Goal: Task Accomplishment & Management: Manage account settings

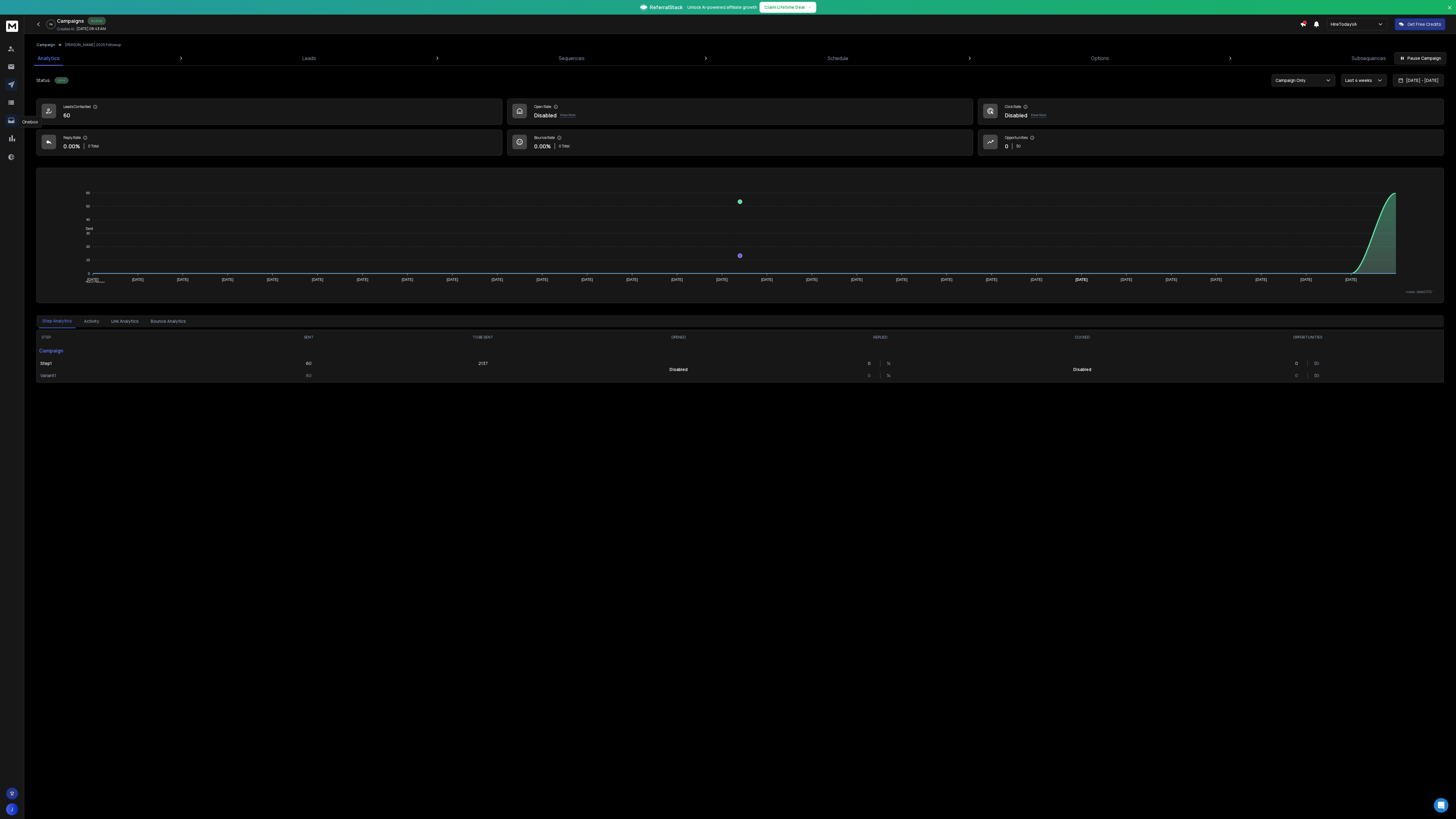
click at [11, 123] on icon at bounding box center [11, 120] width 6 height 6
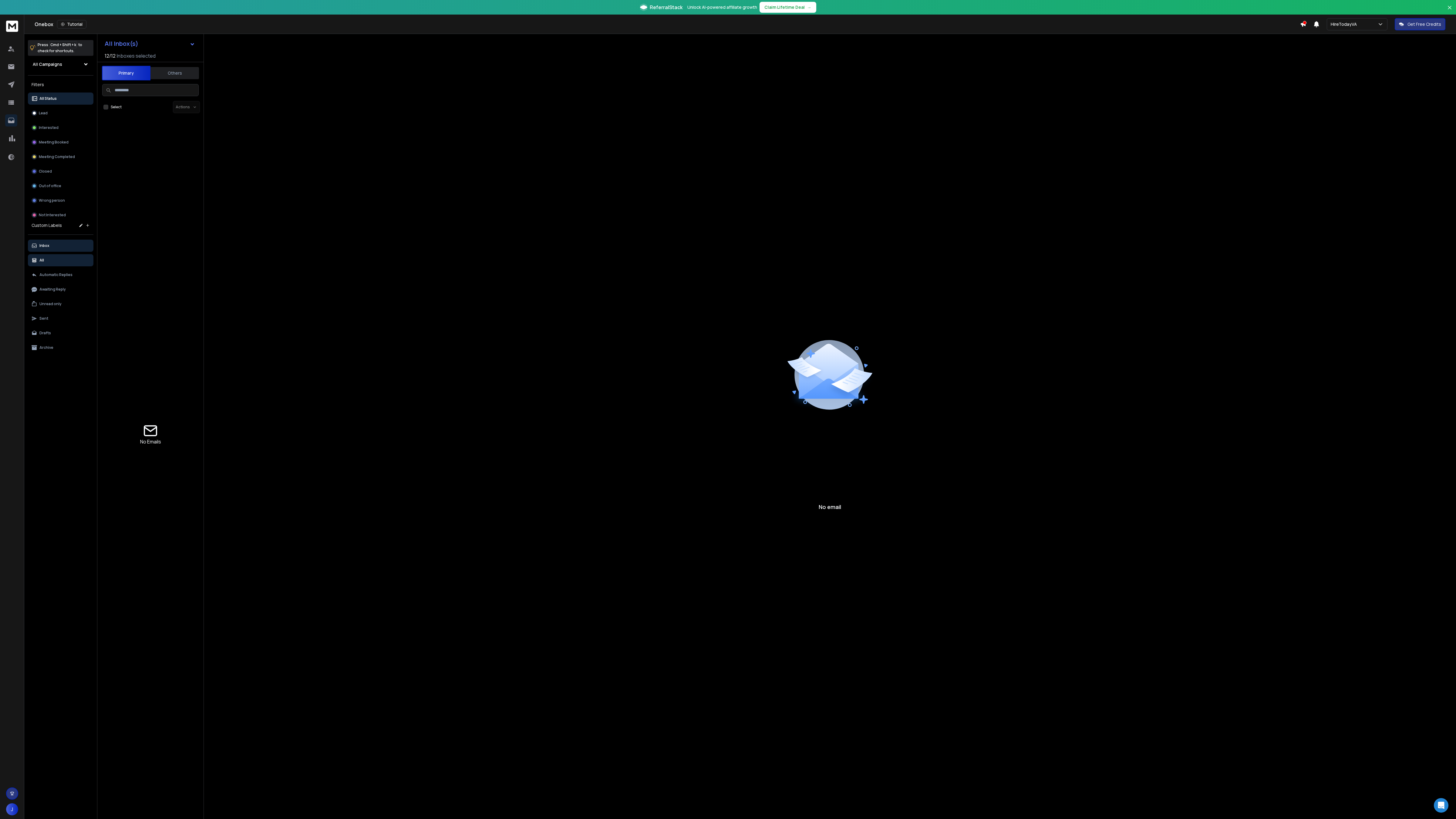
click at [49, 260] on button "All" at bounding box center [60, 260] width 66 height 12
click at [53, 288] on p "Awaiting Reply" at bounding box center [53, 289] width 27 height 5
click at [257, 239] on div "No email" at bounding box center [830, 382] width 1252 height 696
click at [1435, 435] on div "No email" at bounding box center [830, 382] width 1252 height 696
click at [1363, 25] on div "HireTodayVA" at bounding box center [1357, 24] width 53 height 6
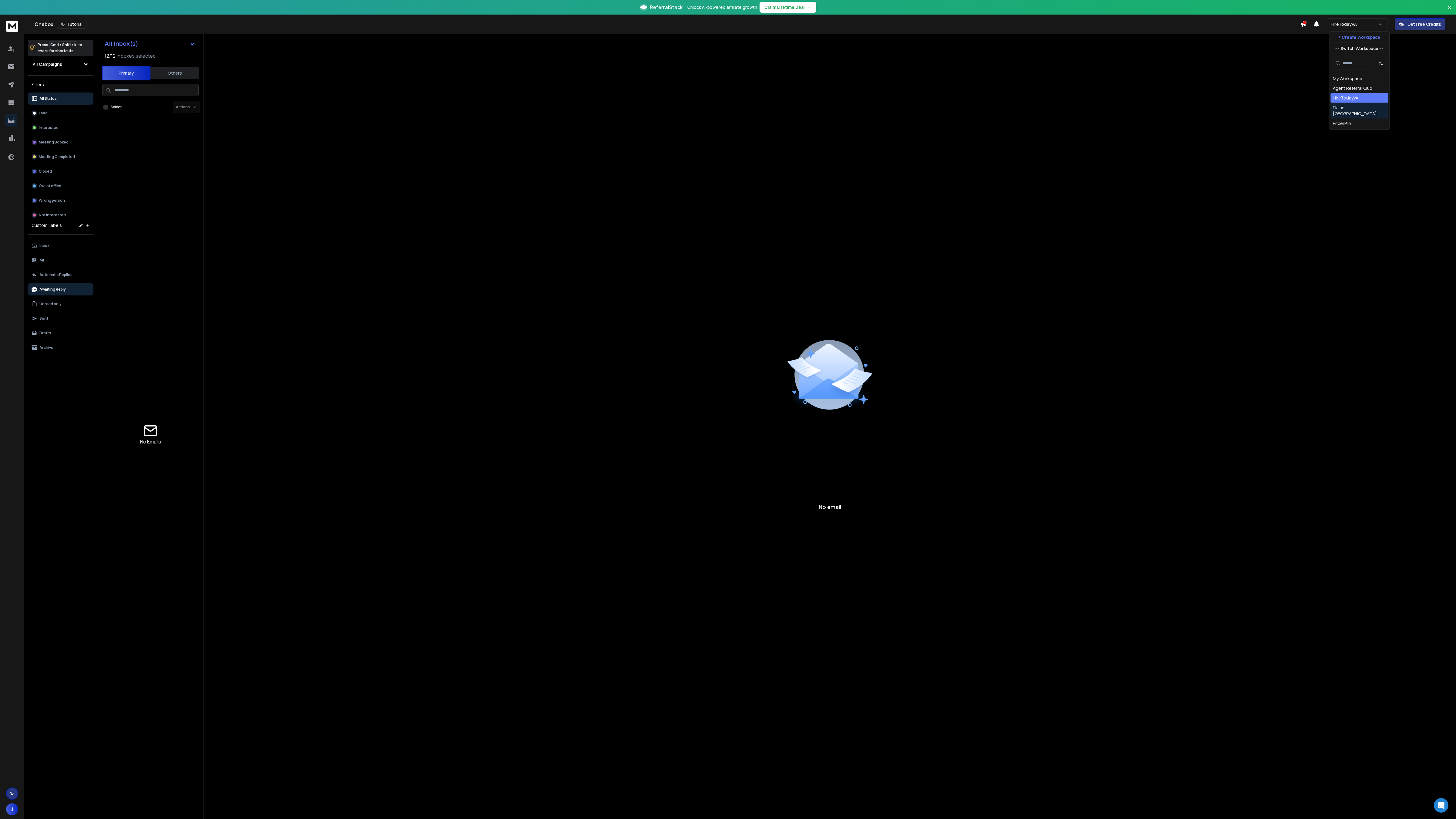
click at [1299, 80] on div "No email" at bounding box center [830, 382] width 1252 height 696
click at [1360, 27] on button "HireTodayVA" at bounding box center [1357, 24] width 60 height 12
click at [1281, 71] on div "No email" at bounding box center [830, 382] width 1252 height 696
click at [129, 43] on div "All Inbox(s)" at bounding box center [122, 44] width 34 height 6
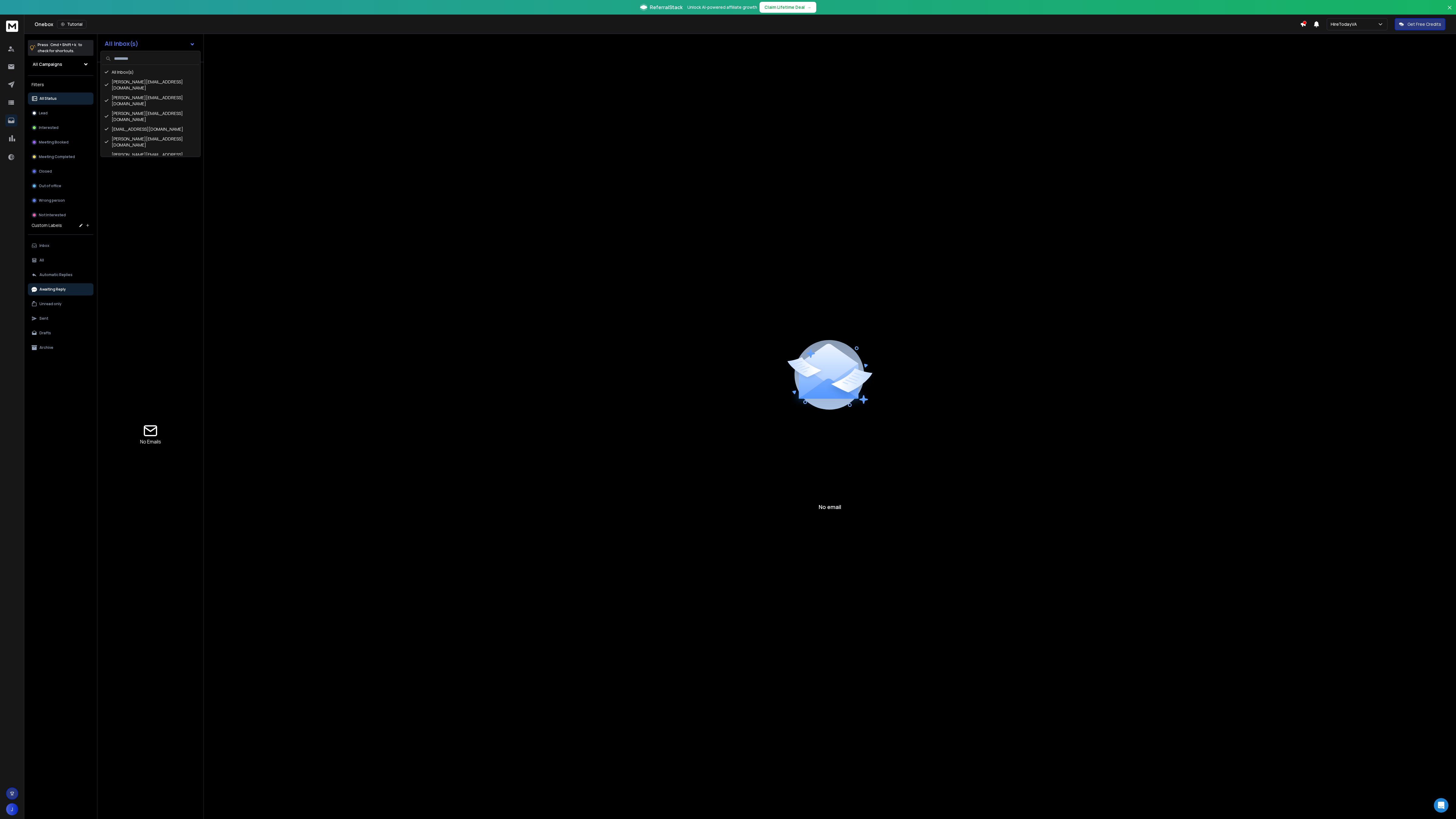
click at [128, 213] on div "No Emails" at bounding box center [150, 422] width 101 height 606
click at [73, 67] on button "All Campaigns" at bounding box center [60, 64] width 66 height 12
click at [128, 160] on div "No Emails" at bounding box center [150, 422] width 101 height 606
click at [61, 64] on h1 "All Campaigns" at bounding box center [47, 64] width 29 height 6
click at [125, 166] on div "No Emails" at bounding box center [150, 422] width 101 height 606
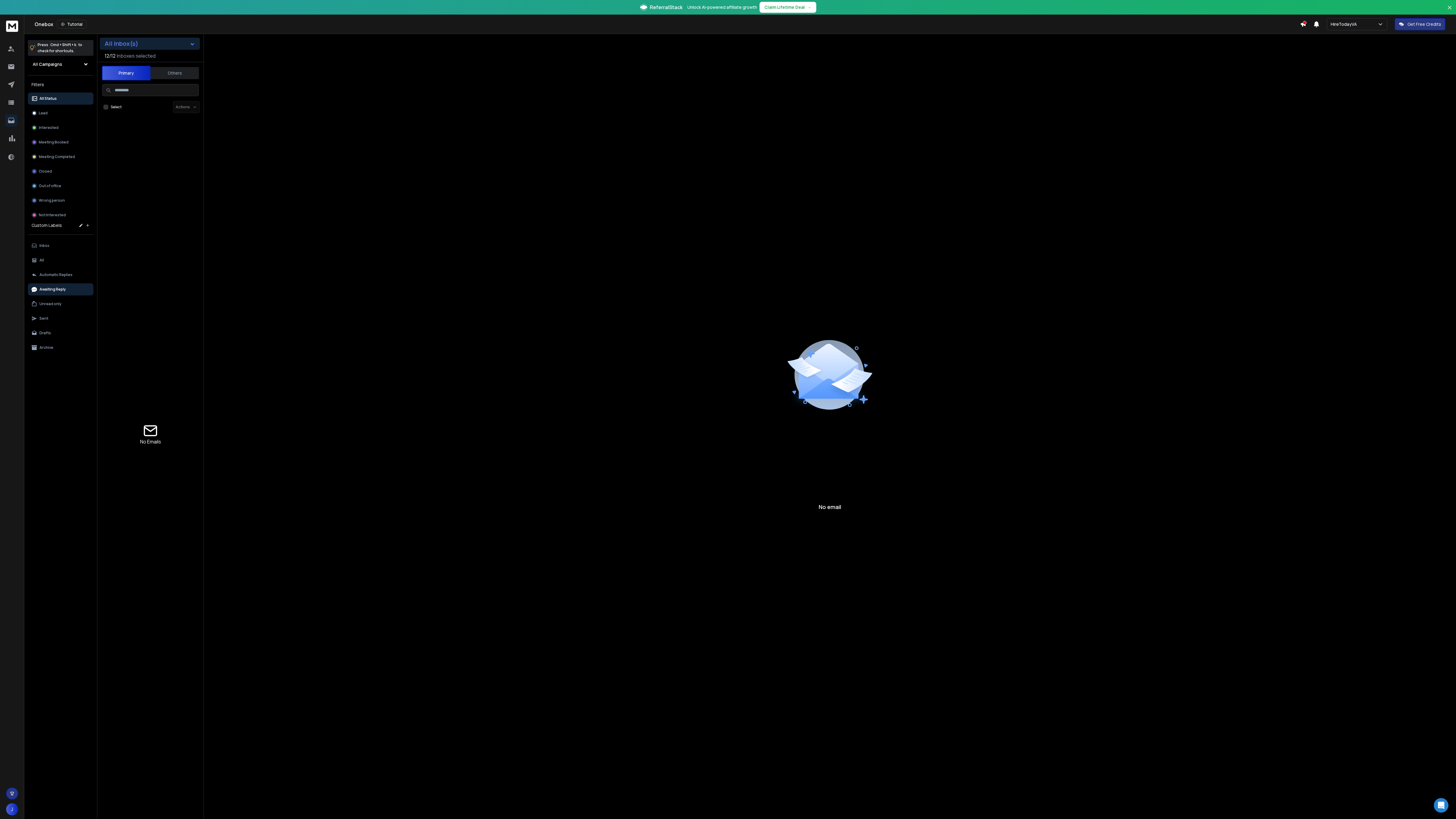
click at [193, 45] on icon at bounding box center [192, 45] width 6 height 6
click at [192, 45] on icon at bounding box center [192, 44] width 3 height 2
click at [158, 42] on button "All Inbox(s)" at bounding box center [150, 44] width 100 height 12
click at [11, 66] on icon at bounding box center [11, 67] width 6 height 5
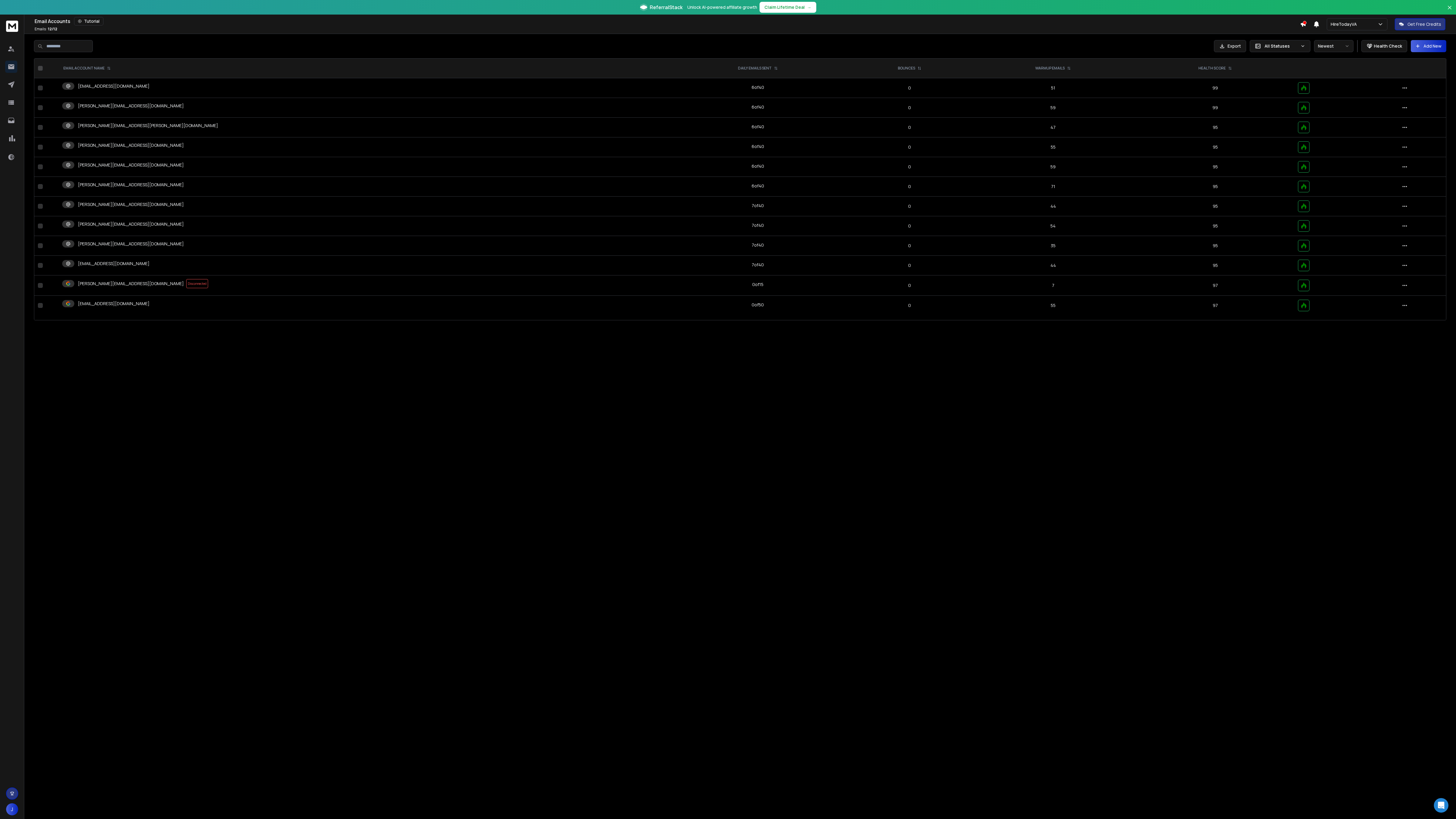
click at [1402, 86] on icon at bounding box center [1405, 88] width 6 height 6
click at [1388, 67] on th at bounding box center [1405, 68] width 83 height 20
click at [1341, 44] on button "Newest" at bounding box center [1334, 46] width 40 height 12
click at [1378, 66] on th at bounding box center [1405, 68] width 83 height 20
